Goal: Information Seeking & Learning: Check status

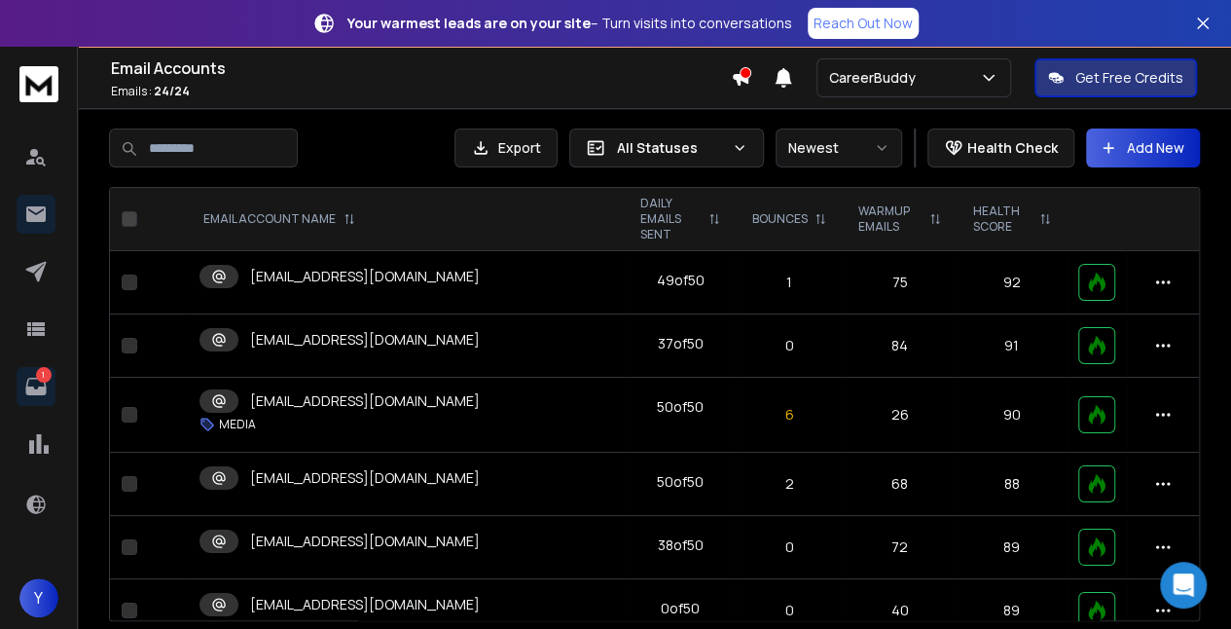
click at [35, 381] on icon at bounding box center [35, 386] width 23 height 23
click at [40, 391] on icon at bounding box center [35, 387] width 20 height 18
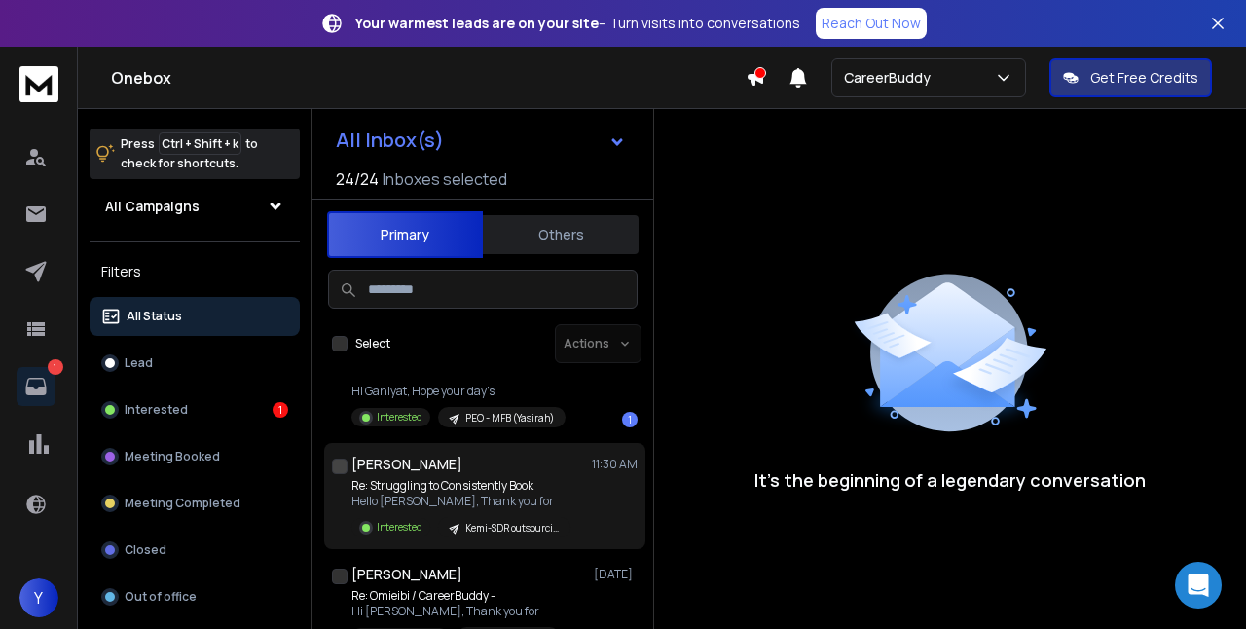
scroll to position [39, 0]
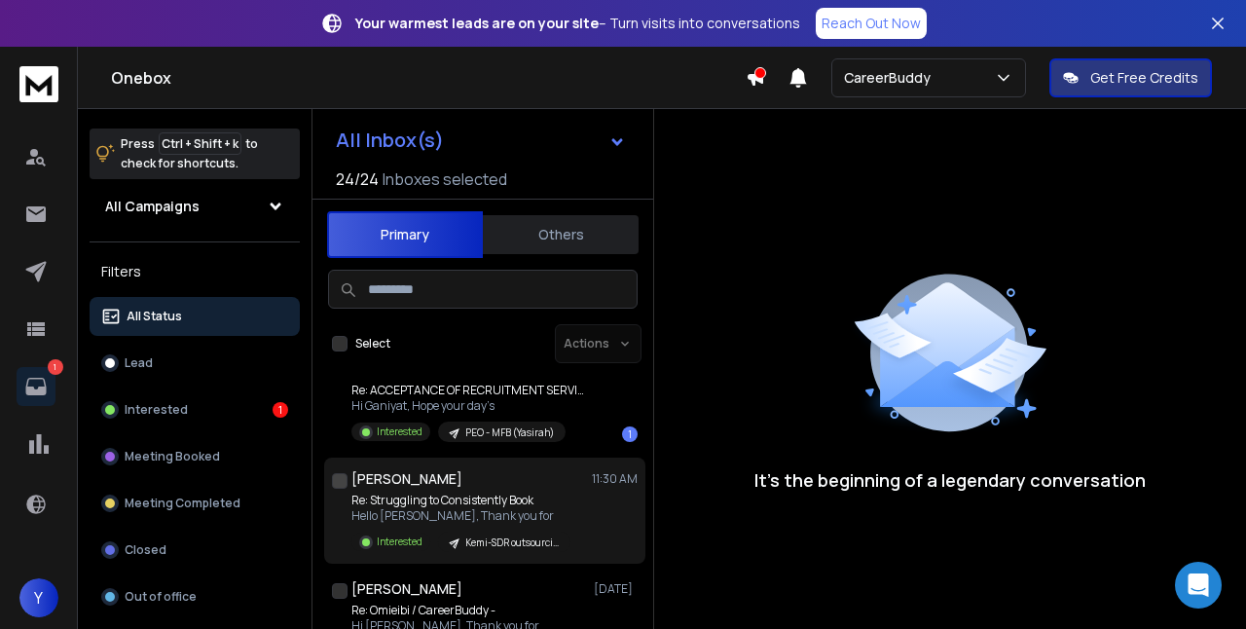
click at [453, 489] on div "[PERSON_NAME] 11:30 AM Re: Struggling to Consistently Book Hello [PERSON_NAME],…" at bounding box center [494, 510] width 286 height 83
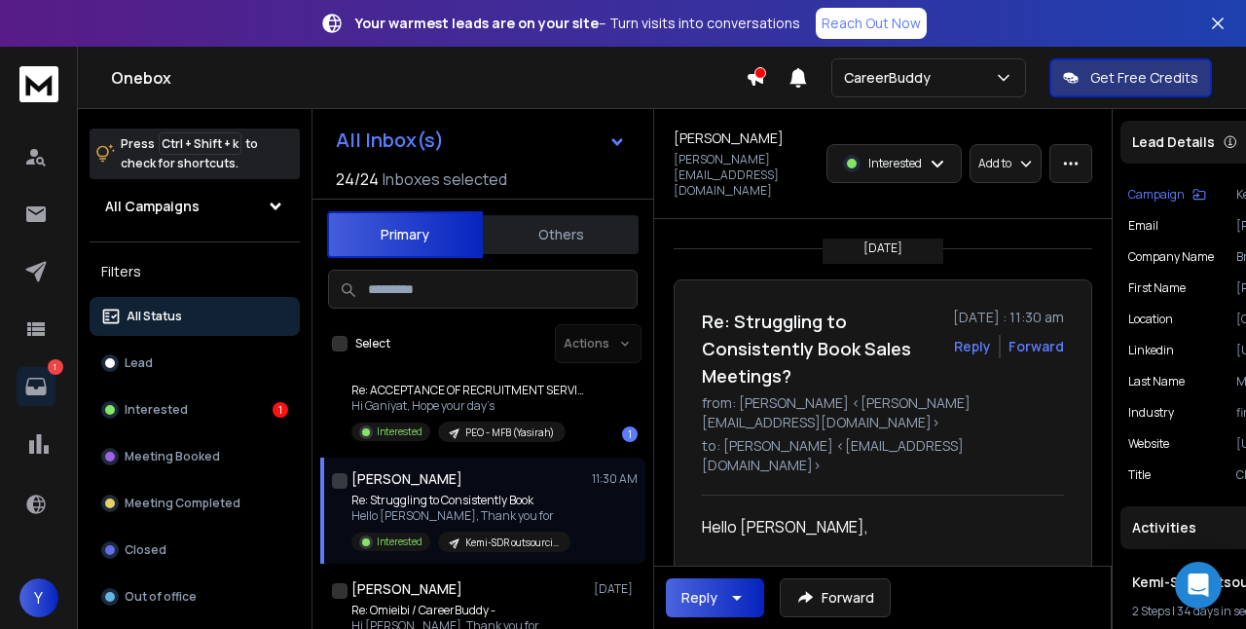
scroll to position [0, 0]
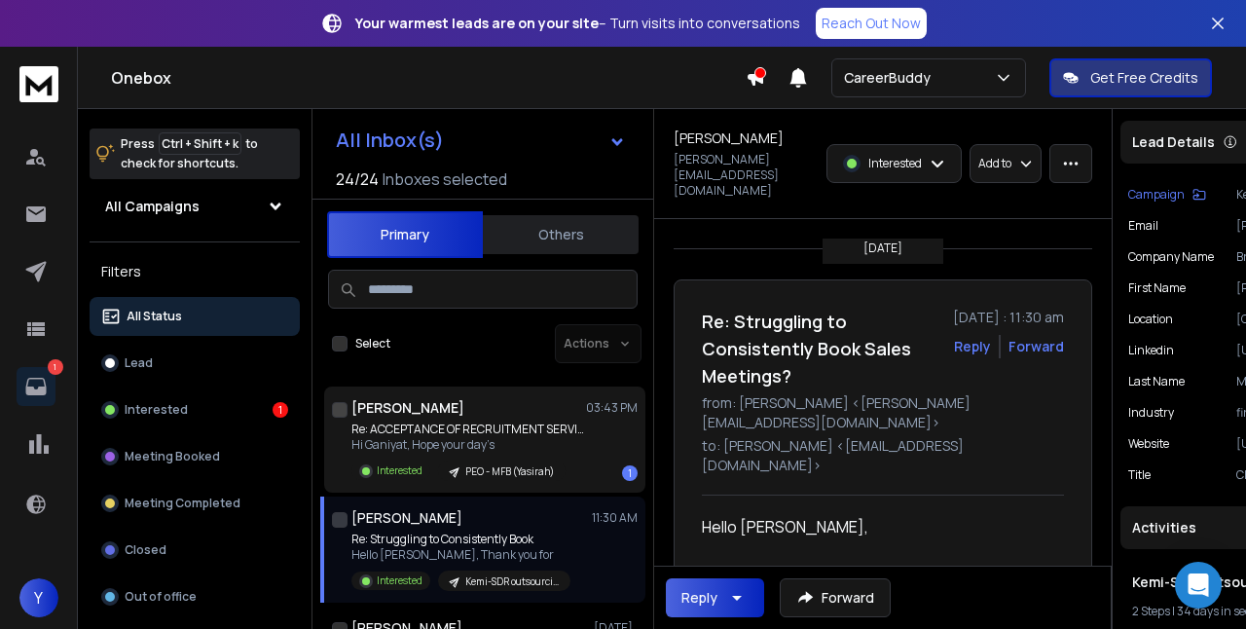
click at [538, 423] on p "Re: ACCEPTANCE OF RECRUITMENT SERVICES" at bounding box center [468, 429] width 234 height 16
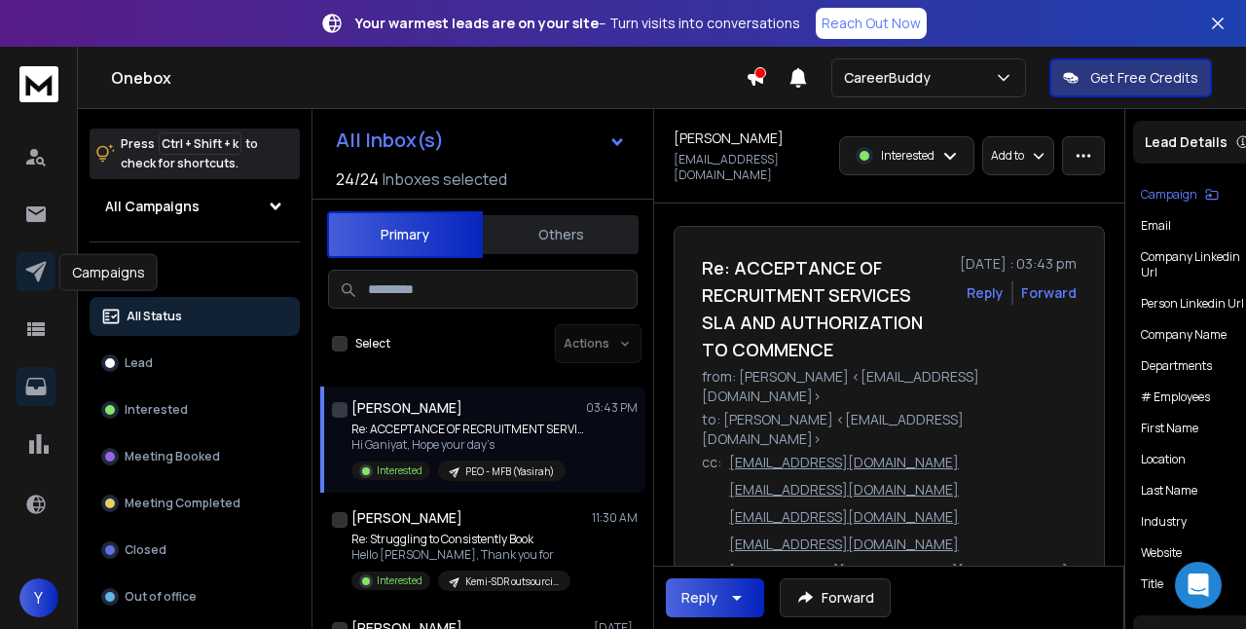
click at [39, 264] on icon at bounding box center [35, 271] width 20 height 20
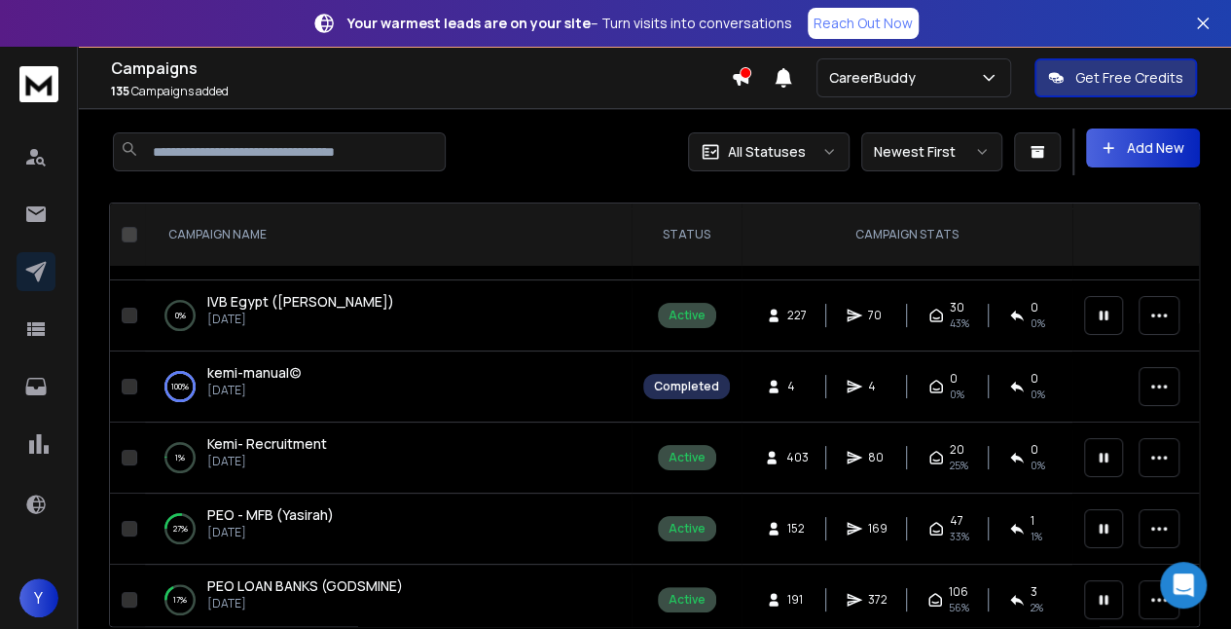
scroll to position [130, 0]
click at [381, 527] on div "27 % PEO - MFB ([GEOGRAPHIC_DATA]) [DATE]" at bounding box center [388, 526] width 448 height 47
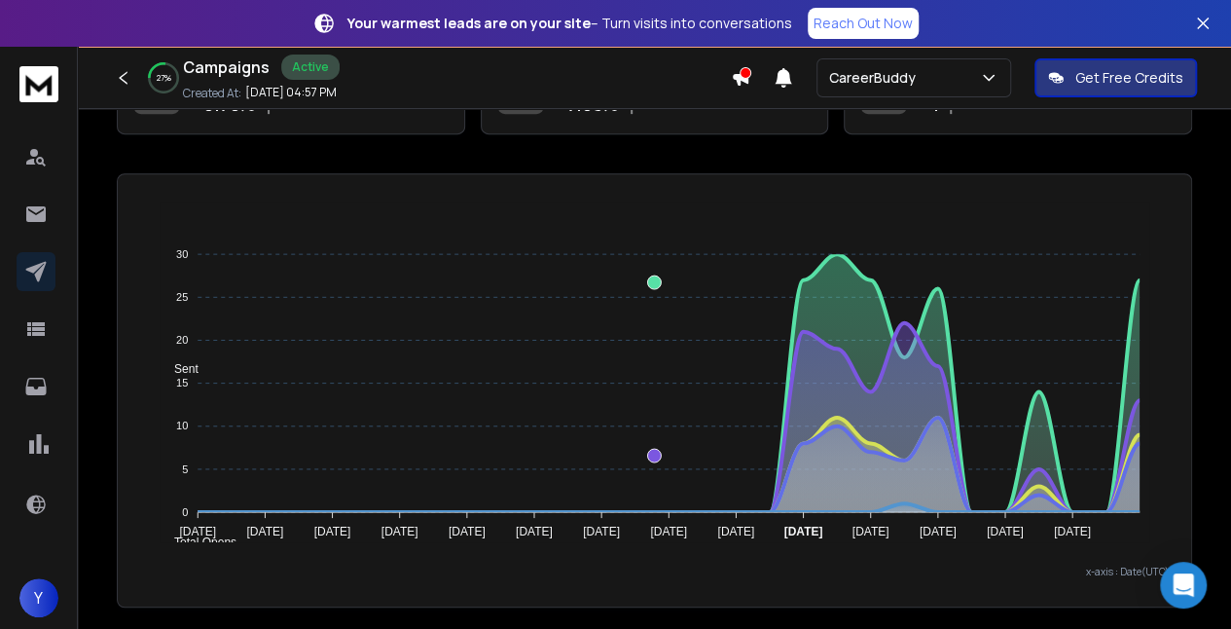
scroll to position [338, 0]
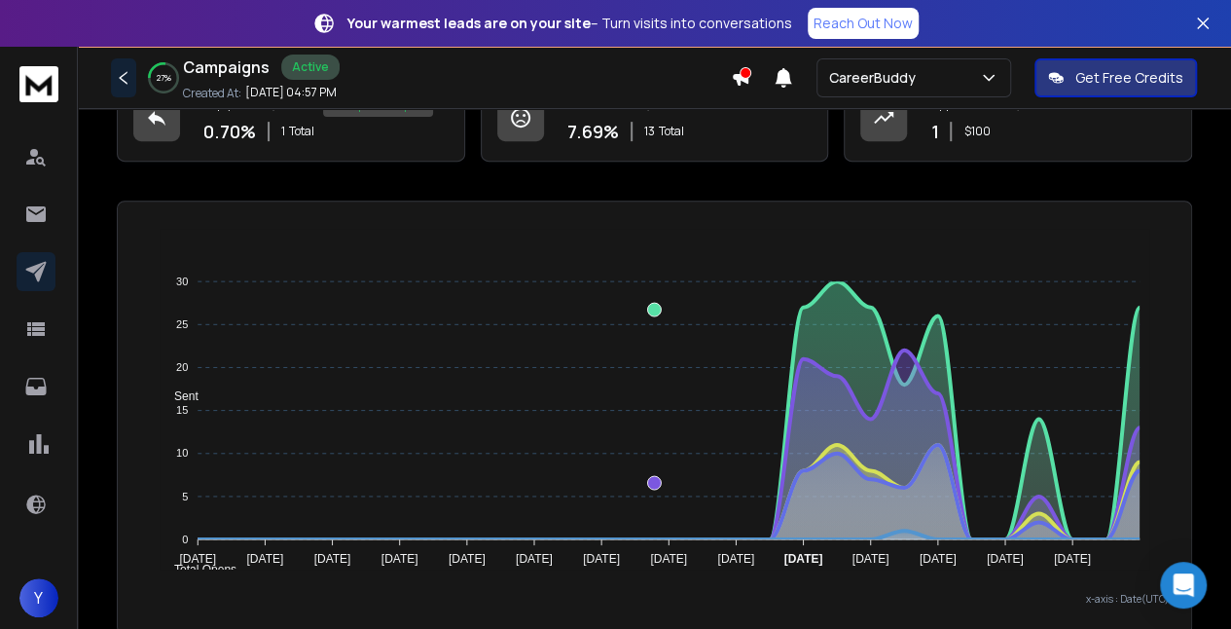
click at [121, 75] on icon at bounding box center [124, 78] width 18 height 18
